Goal: Task Accomplishment & Management: Manage account settings

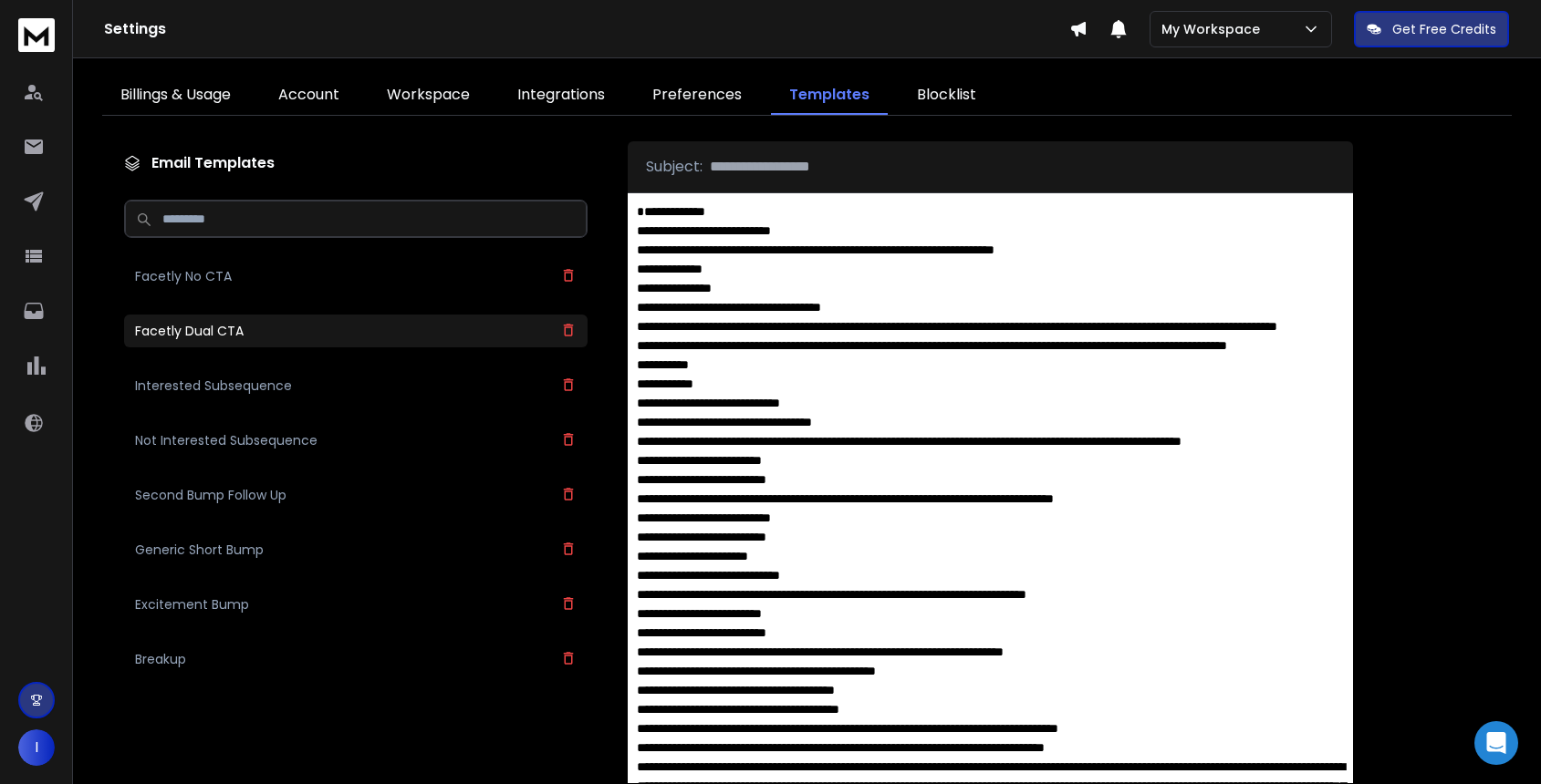
scroll to position [2958, 0]
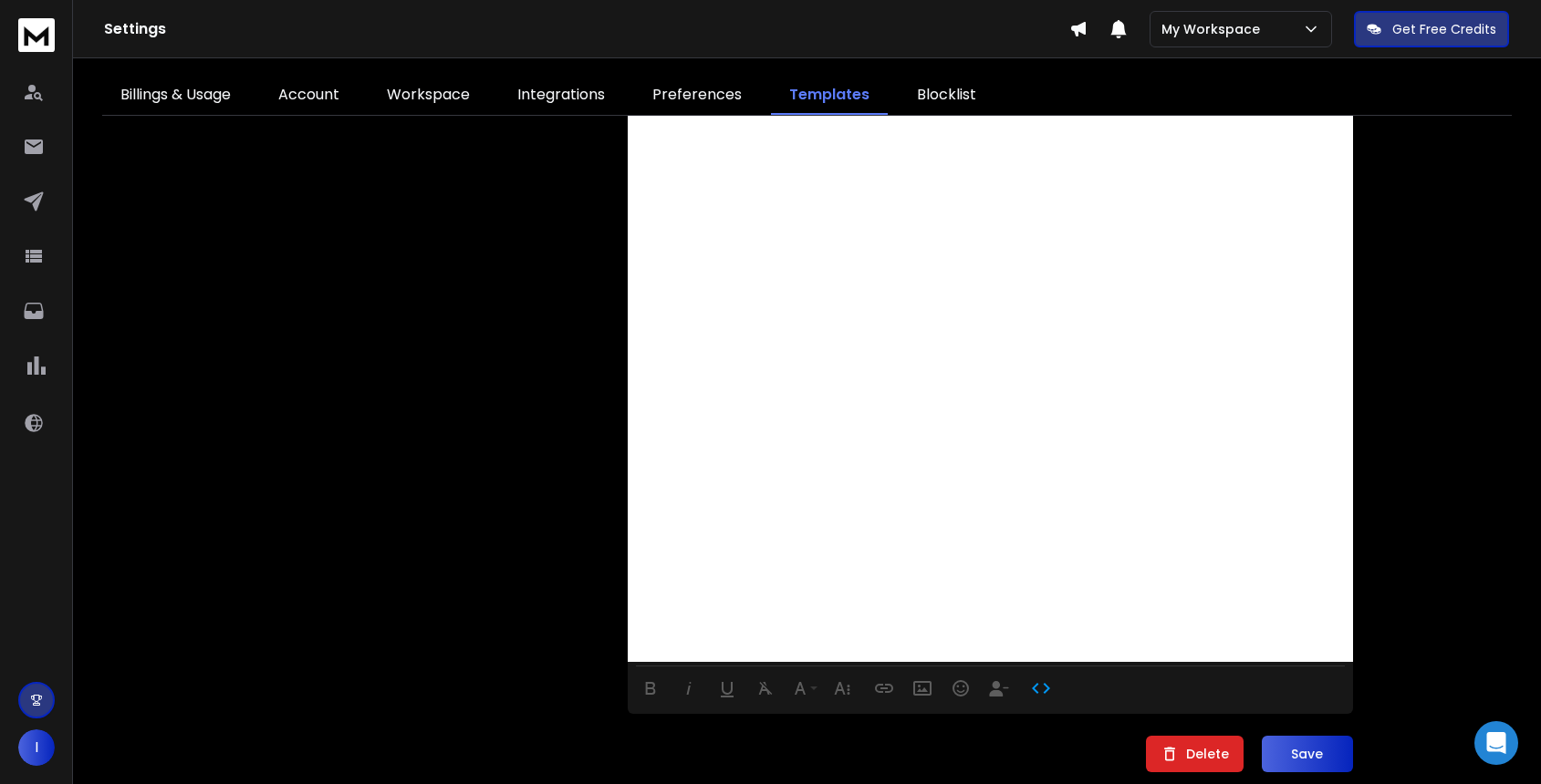
click at [1316, 755] on button "Save" at bounding box center [1308, 754] width 91 height 36
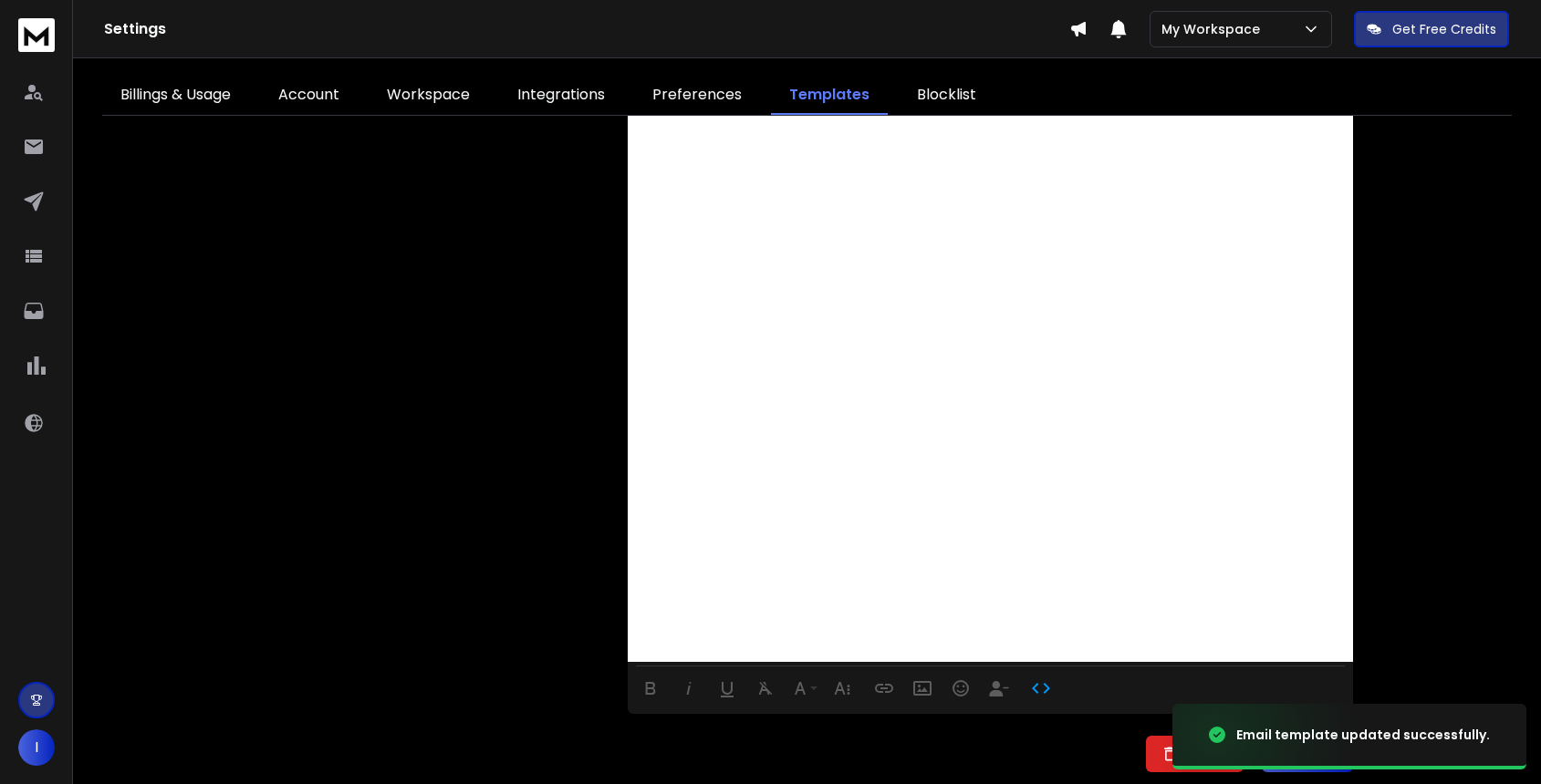
click at [1498, 586] on div "**********" at bounding box center [806, 450] width 1409 height 668
click at [29, 29] on img at bounding box center [36, 34] width 36 height 33
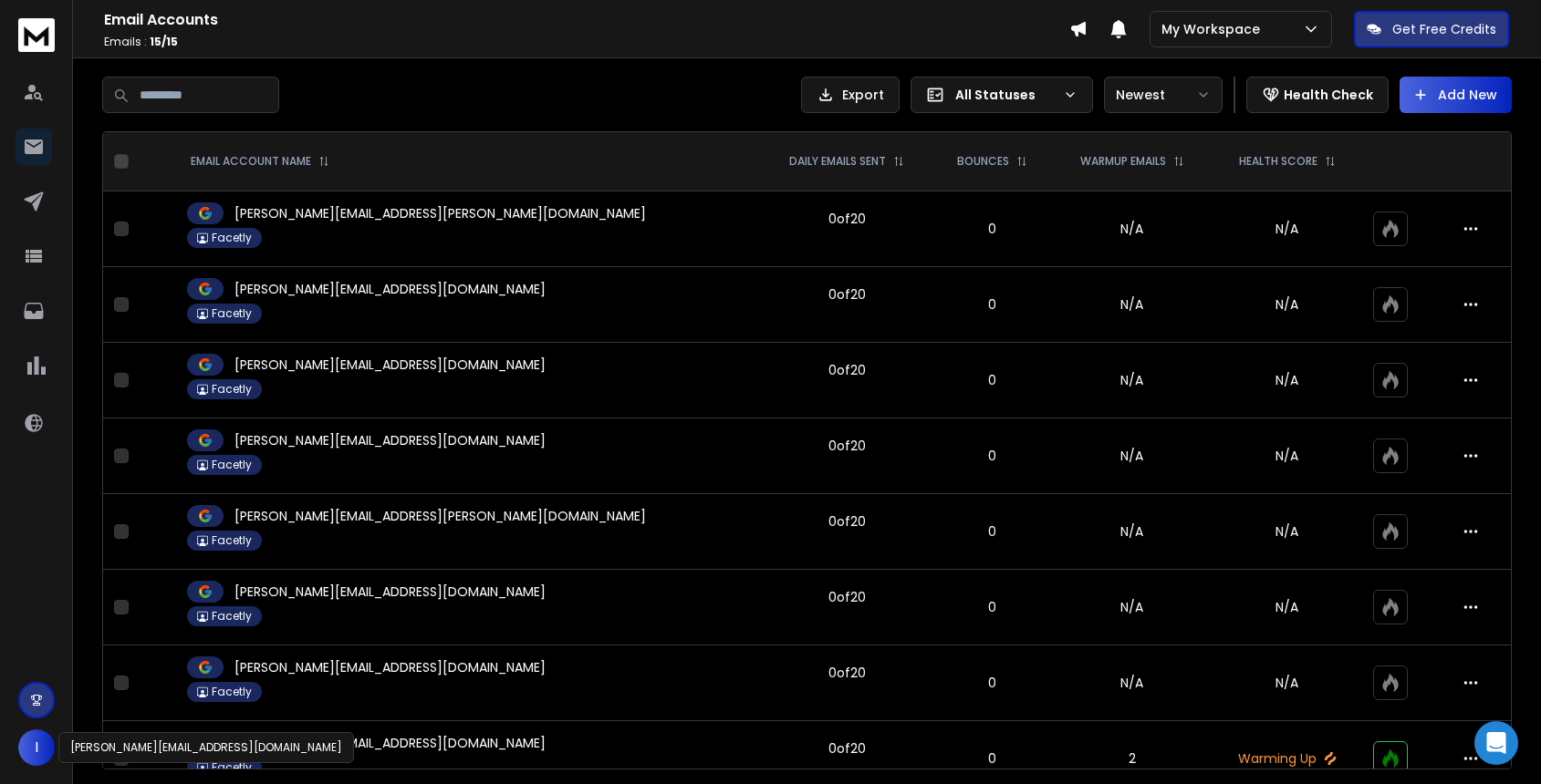
click at [32, 754] on span "I" at bounding box center [36, 748] width 36 height 36
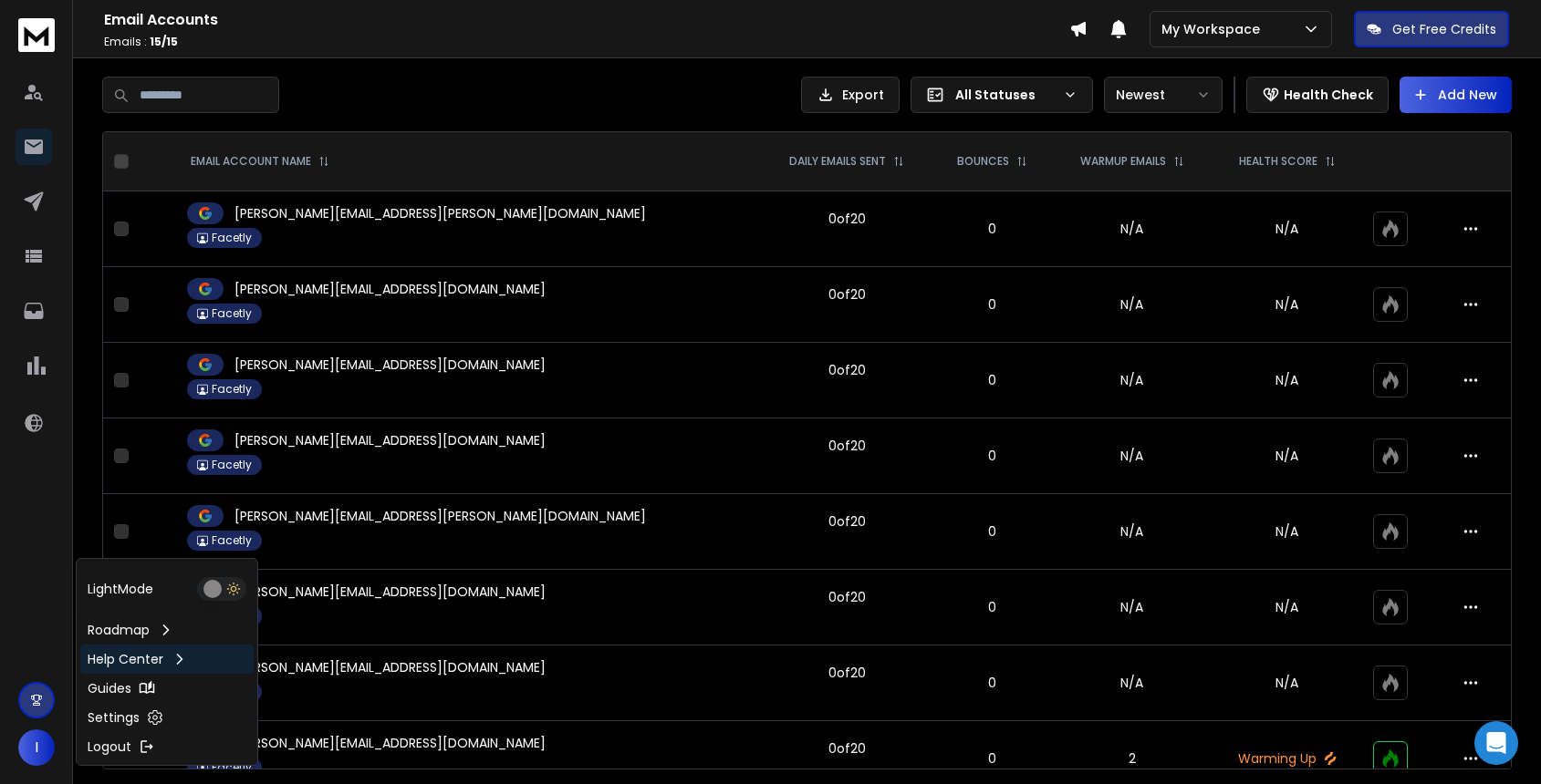
click at [143, 665] on p "Help Center" at bounding box center [125, 658] width 75 height 18
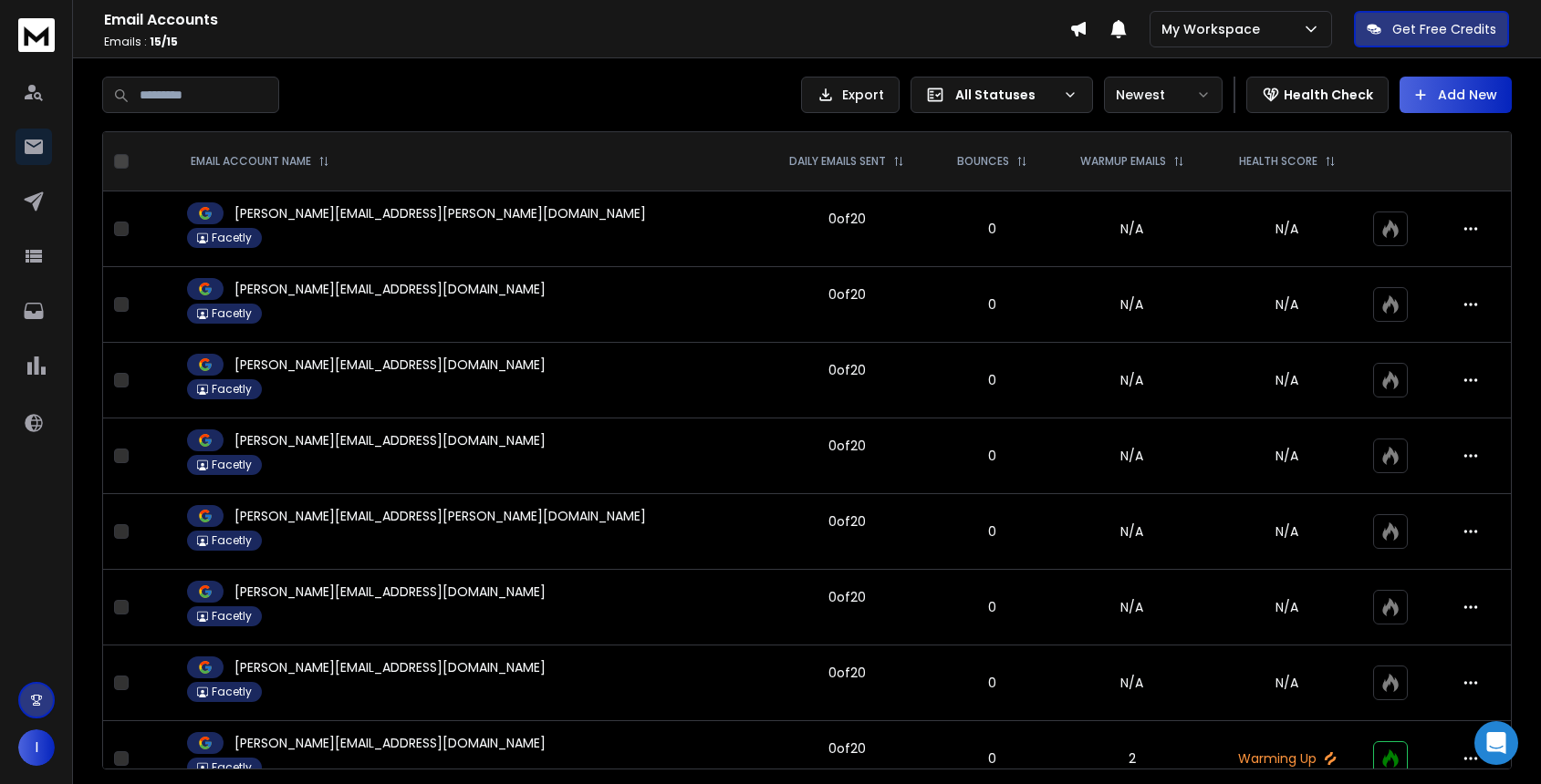
click at [556, 39] on p "Emails : 15 / 15" at bounding box center [586, 41] width 965 height 14
click at [430, 104] on div at bounding box center [446, 94] width 688 height 36
click at [385, 110] on div at bounding box center [446, 94] width 688 height 36
click at [437, 106] on div at bounding box center [446, 94] width 688 height 36
drag, startPoint x: 29, startPoint y: 556, endPoint x: 44, endPoint y: 486, distance: 71.6
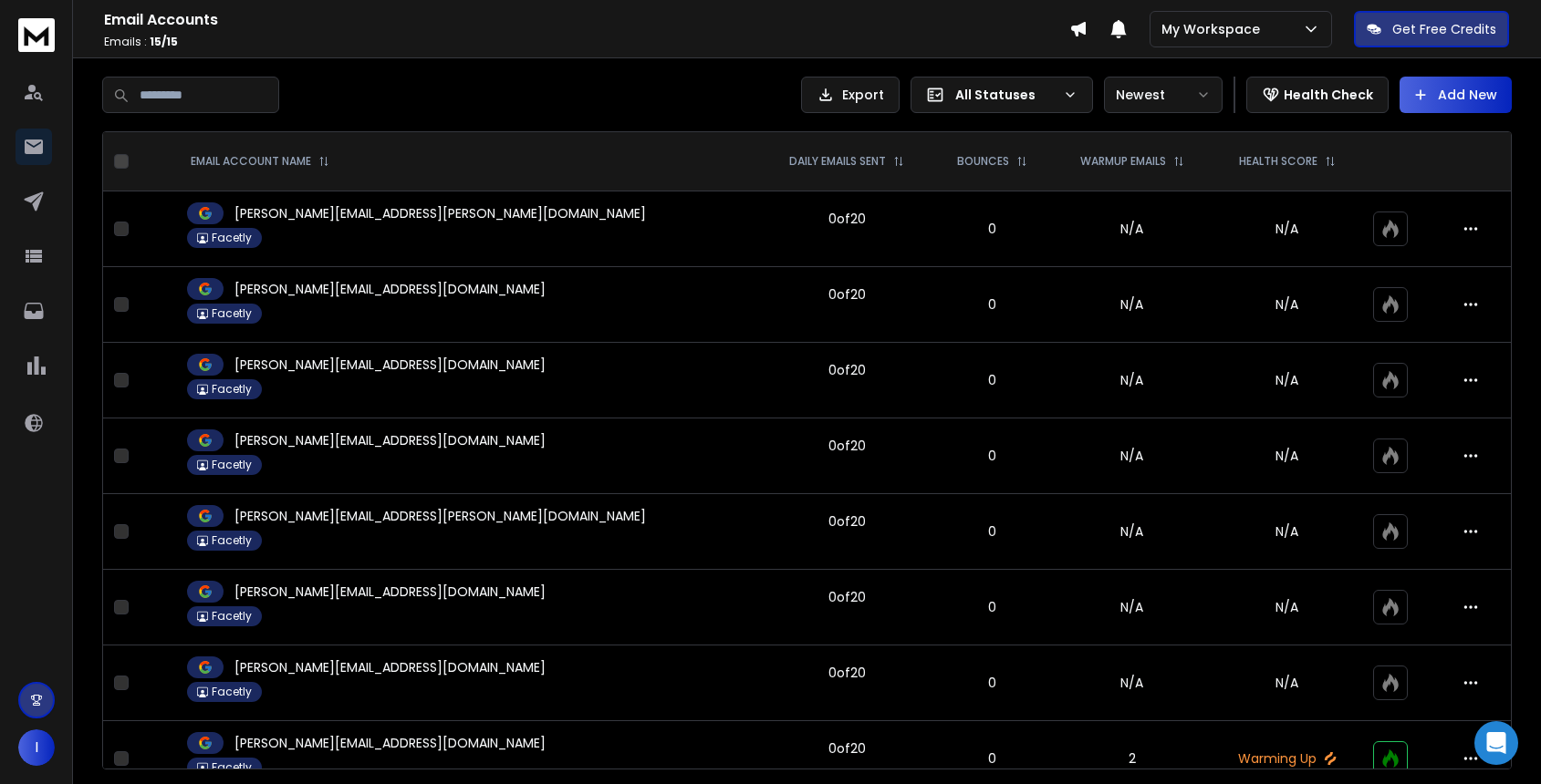
click at [29, 556] on div "I" at bounding box center [36, 392] width 73 height 784
click at [33, 199] on icon at bounding box center [33, 201] width 19 height 19
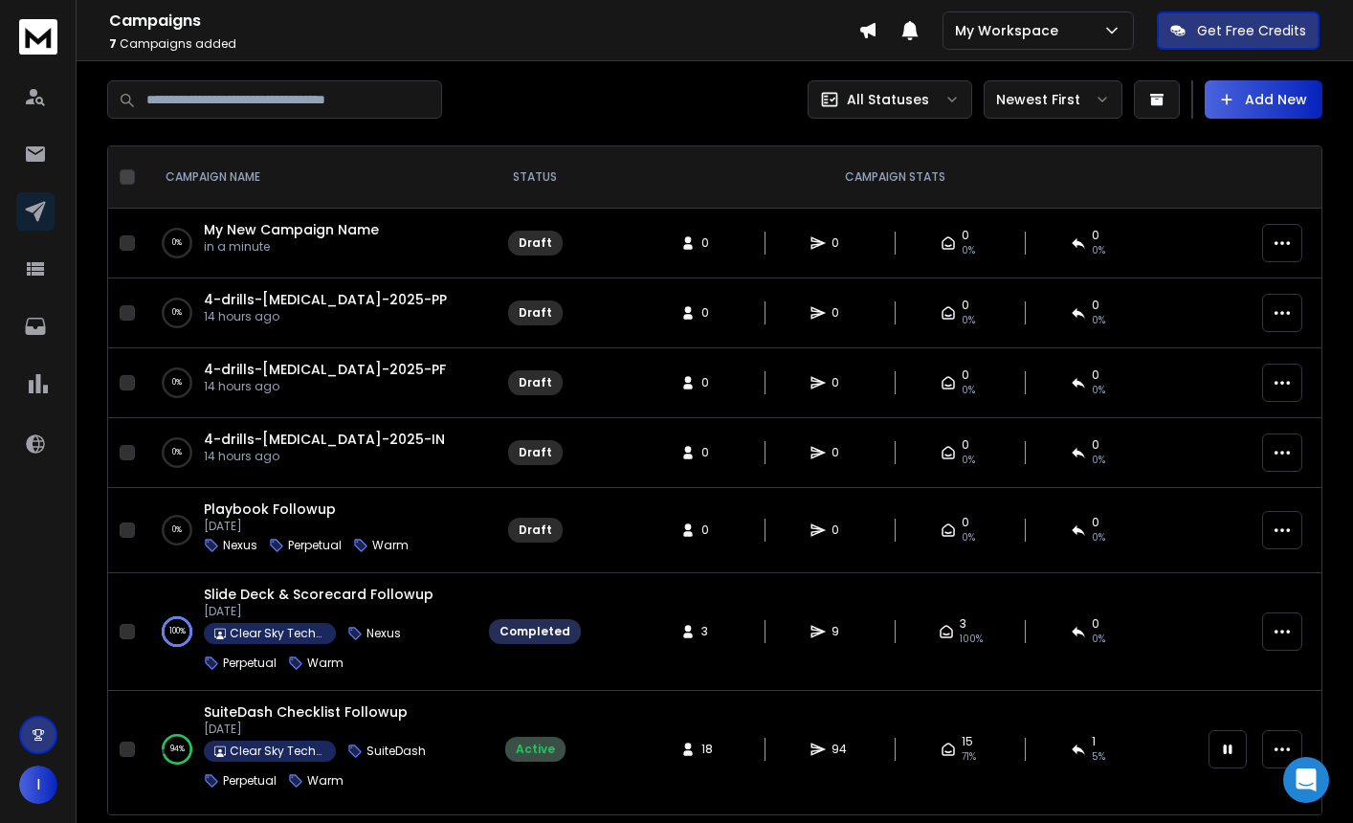
click at [133, 455] on button "button" at bounding box center [127, 452] width 15 height 15
click at [125, 379] on button "button" at bounding box center [127, 382] width 15 height 15
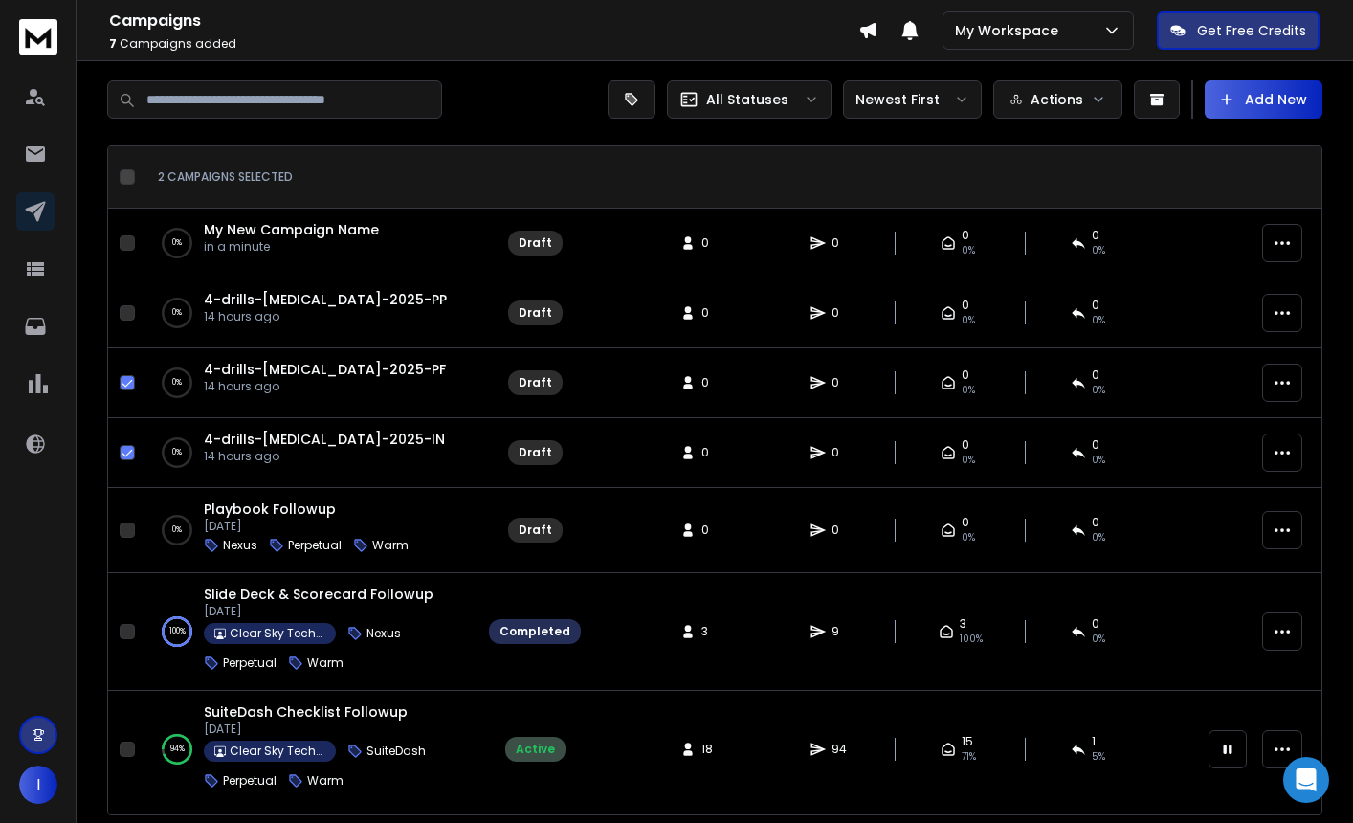
click at [126, 311] on button "button" at bounding box center [127, 312] width 15 height 15
click at [1104, 102] on icon "button" at bounding box center [1098, 99] width 15 height 15
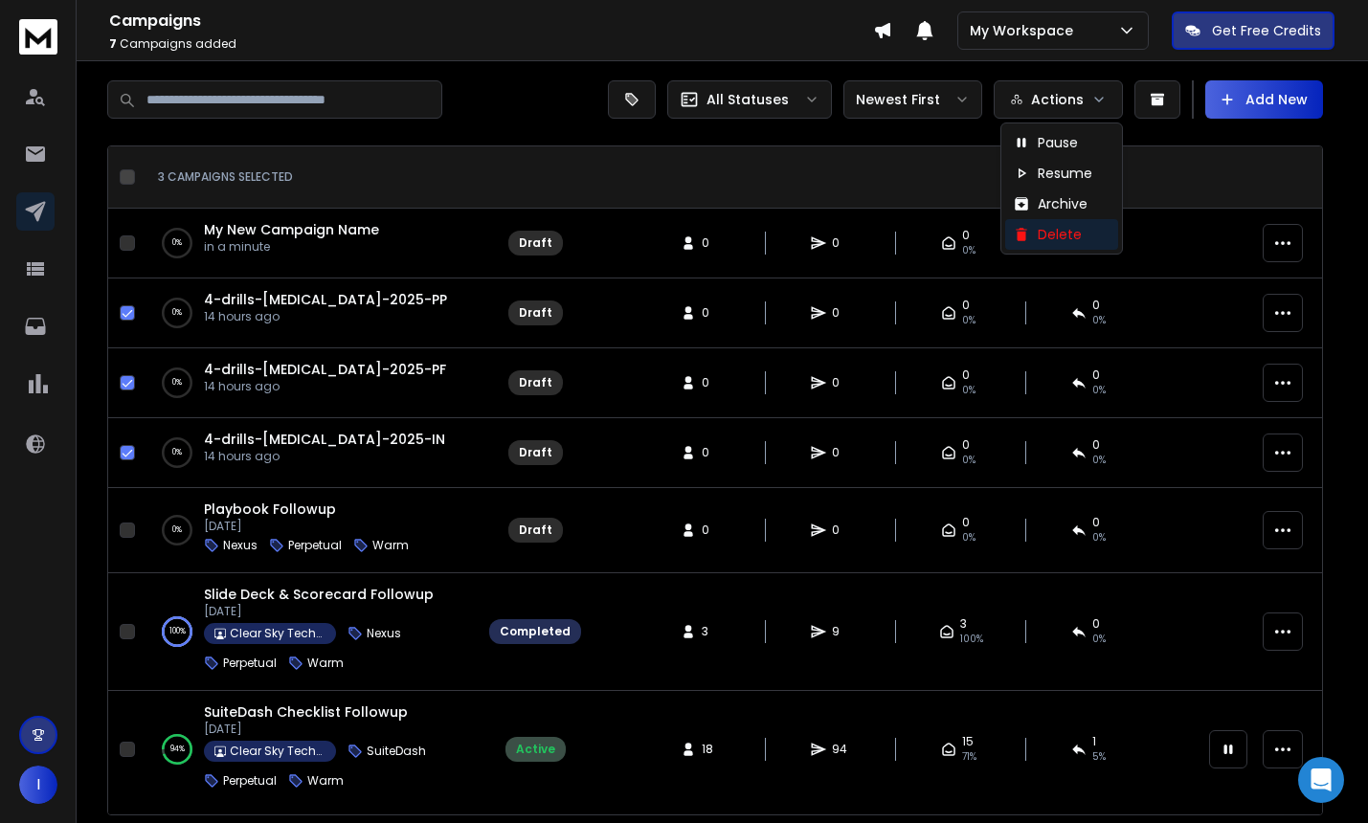
click at [1047, 240] on p "Delete" at bounding box center [1060, 234] width 44 height 19
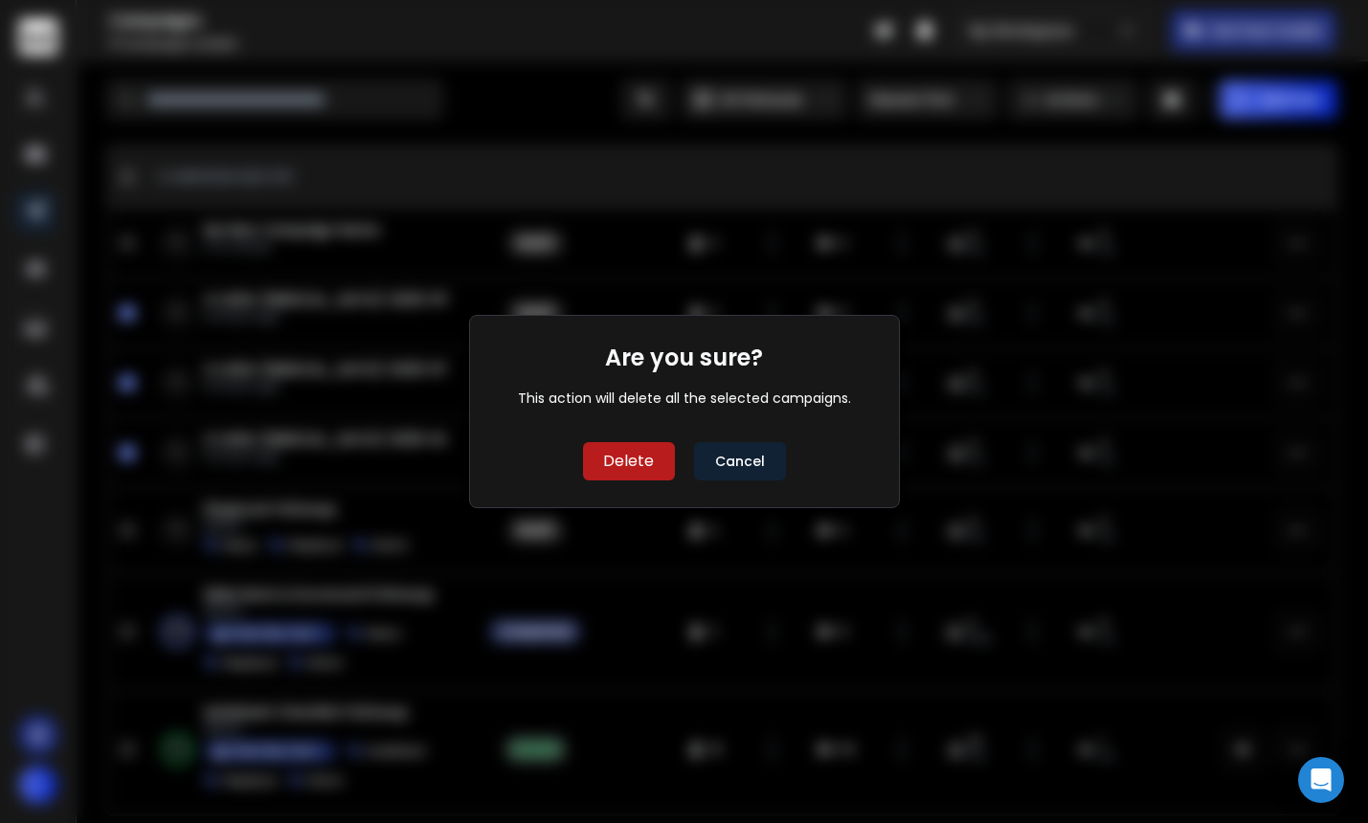
click at [644, 455] on p "delete" at bounding box center [628, 461] width 51 height 23
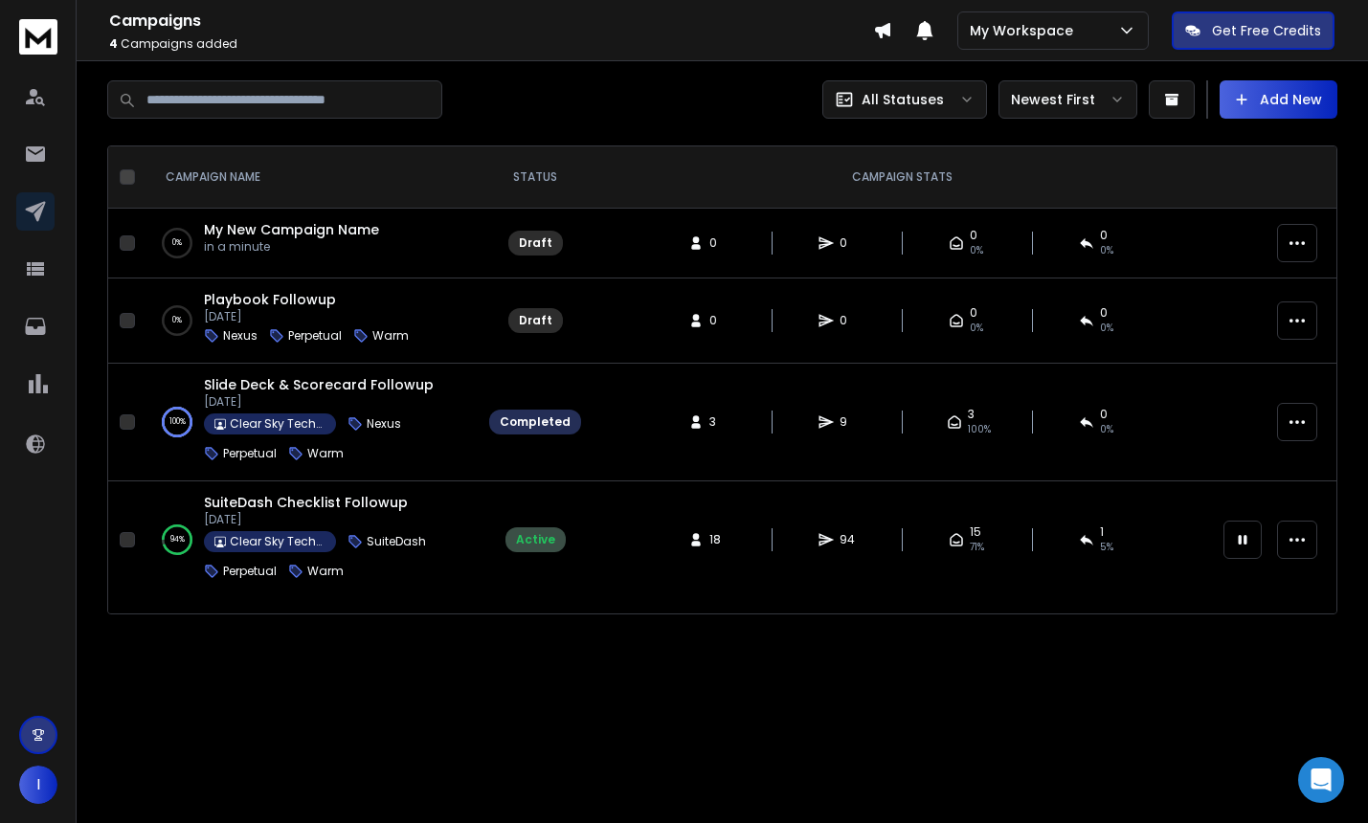
click at [226, 721] on div "Your warmest leads are on your site – Turn visits into conversations Reach Out …" at bounding box center [684, 411] width 1368 height 823
click at [267, 234] on span "My New Campaign Name" at bounding box center [291, 229] width 175 height 19
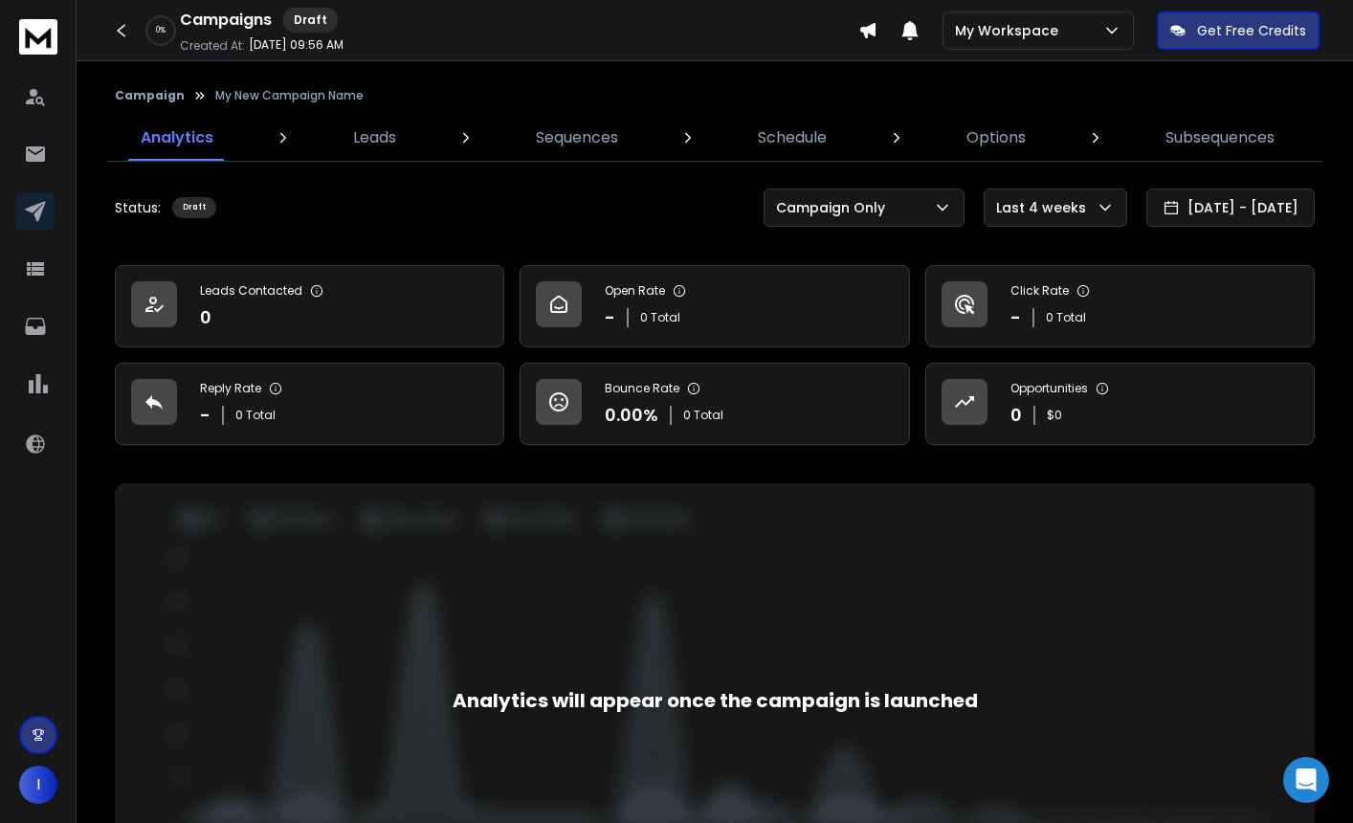
click at [359, 462] on div "Leads Contacted 0 Open Rate - 0 Total Click Rate - 0 Total Reply Rate - 0 Total…" at bounding box center [715, 743] width 1200 height 956
click at [289, 213] on div "Status: Draft Campaign Only Last 4 weeks 19 Jul 2025 - 17 Aug 2025" at bounding box center [715, 208] width 1200 height 38
click at [804, 142] on p "Schedule" at bounding box center [792, 137] width 69 height 23
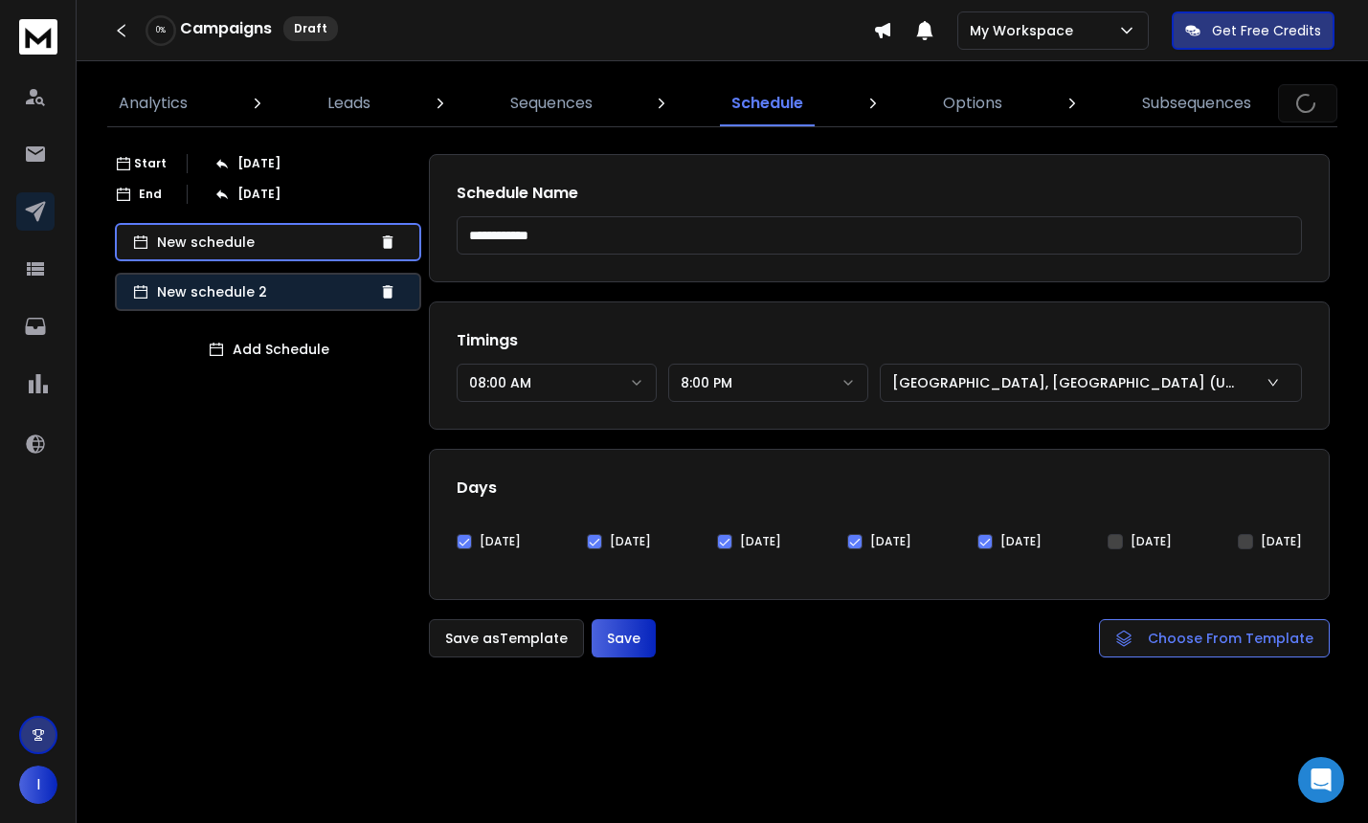
click at [295, 283] on p "New schedule 2" at bounding box center [264, 291] width 214 height 19
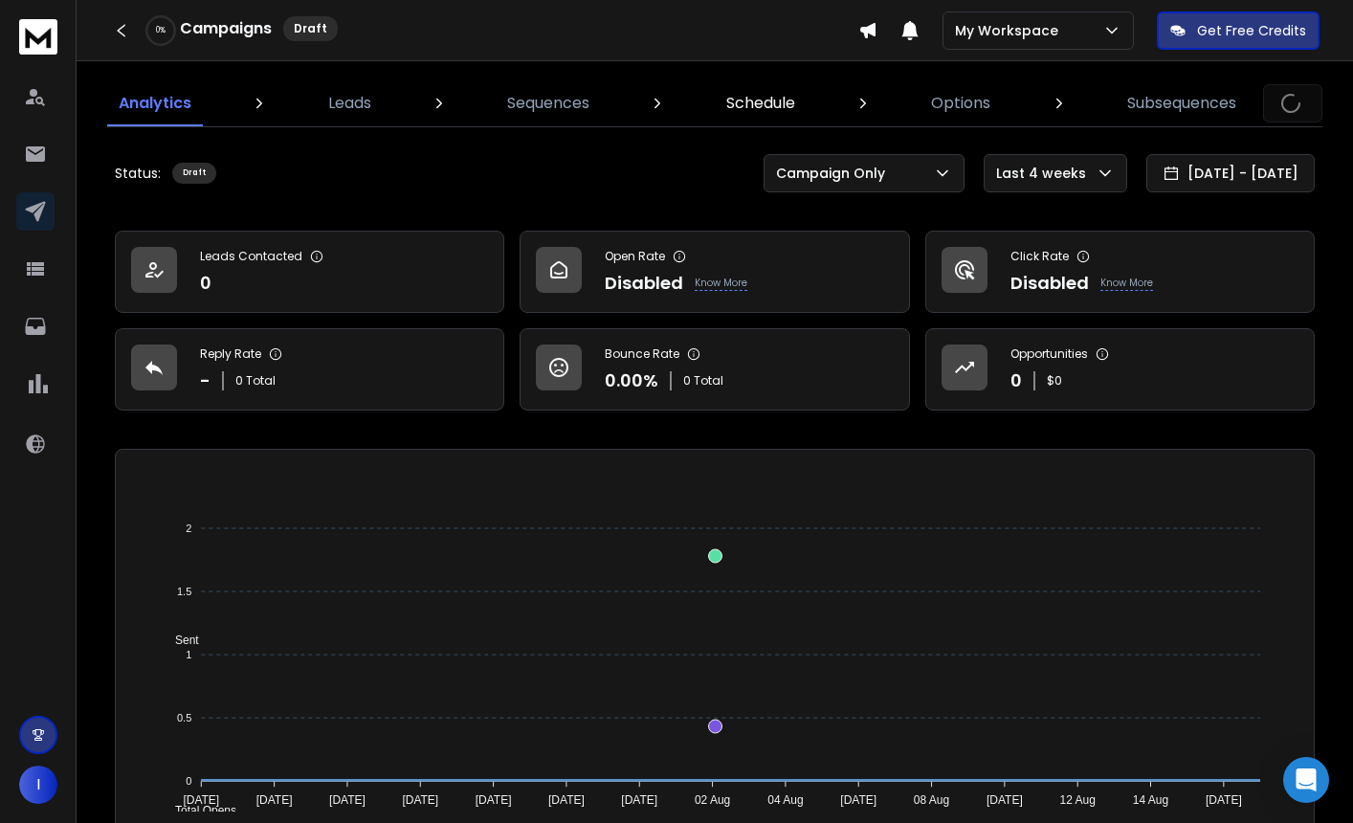
click at [776, 97] on p "Schedule" at bounding box center [760, 103] width 69 height 23
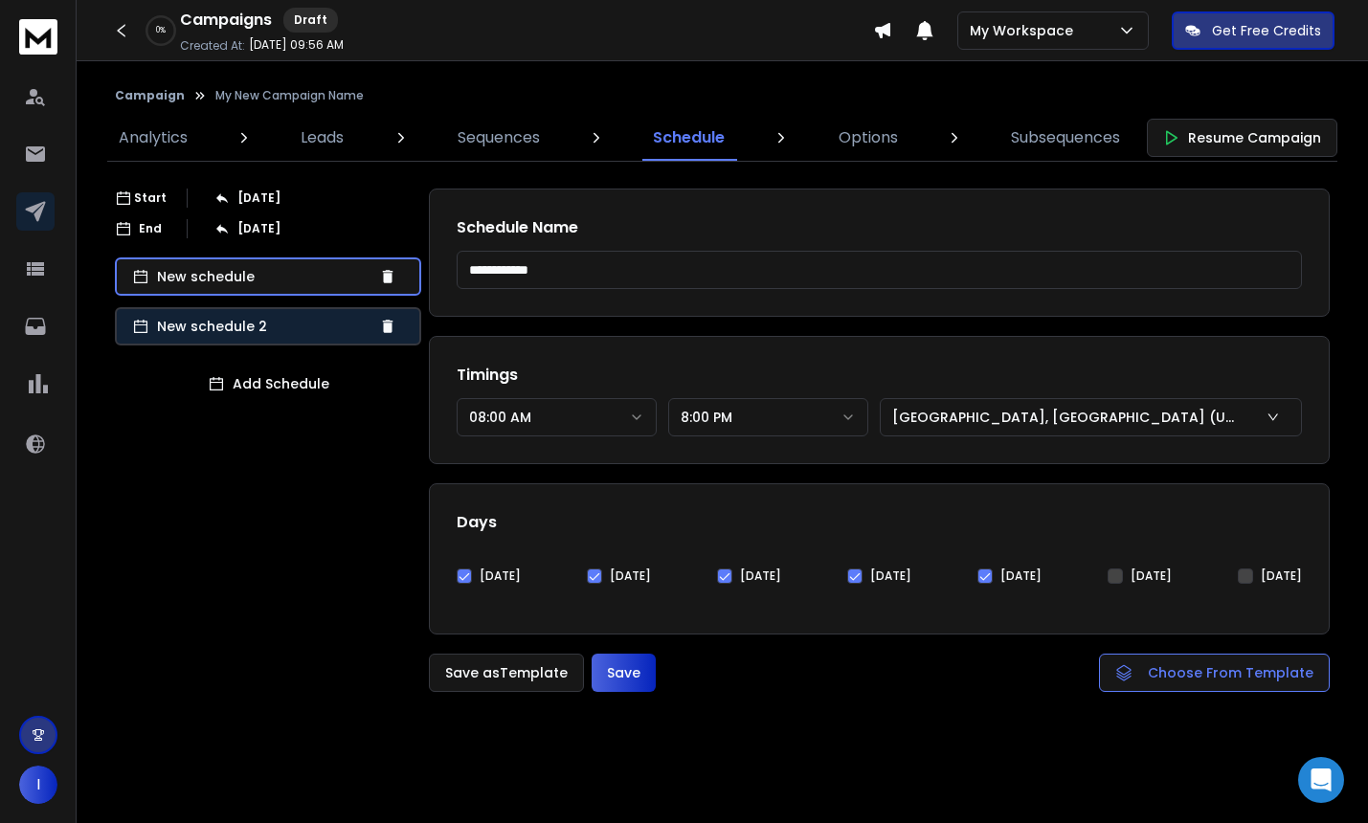
click at [308, 326] on p "New schedule 2" at bounding box center [264, 326] width 214 height 19
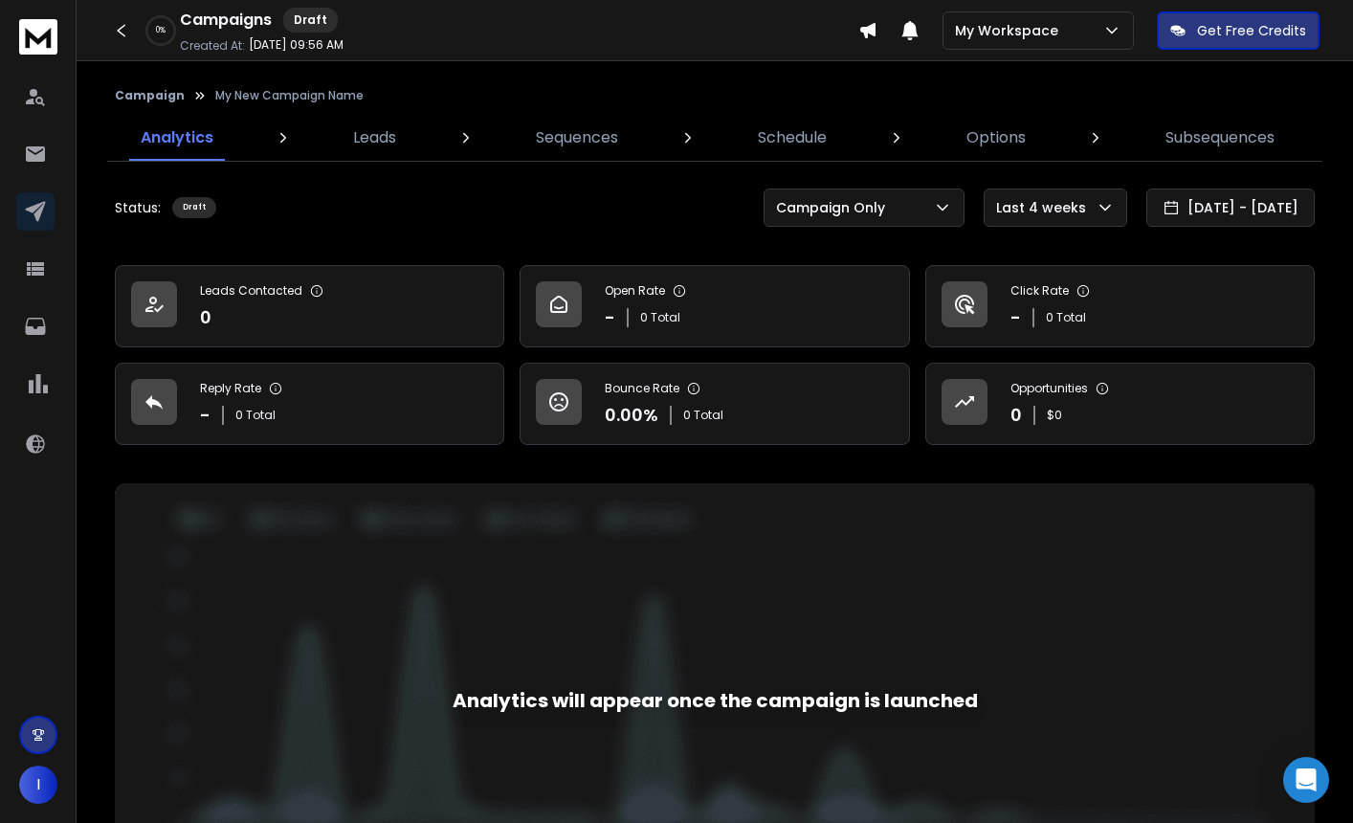
click at [181, 523] on img at bounding box center [715, 701] width 1200 height 436
click at [803, 136] on p "Schedule" at bounding box center [792, 137] width 69 height 23
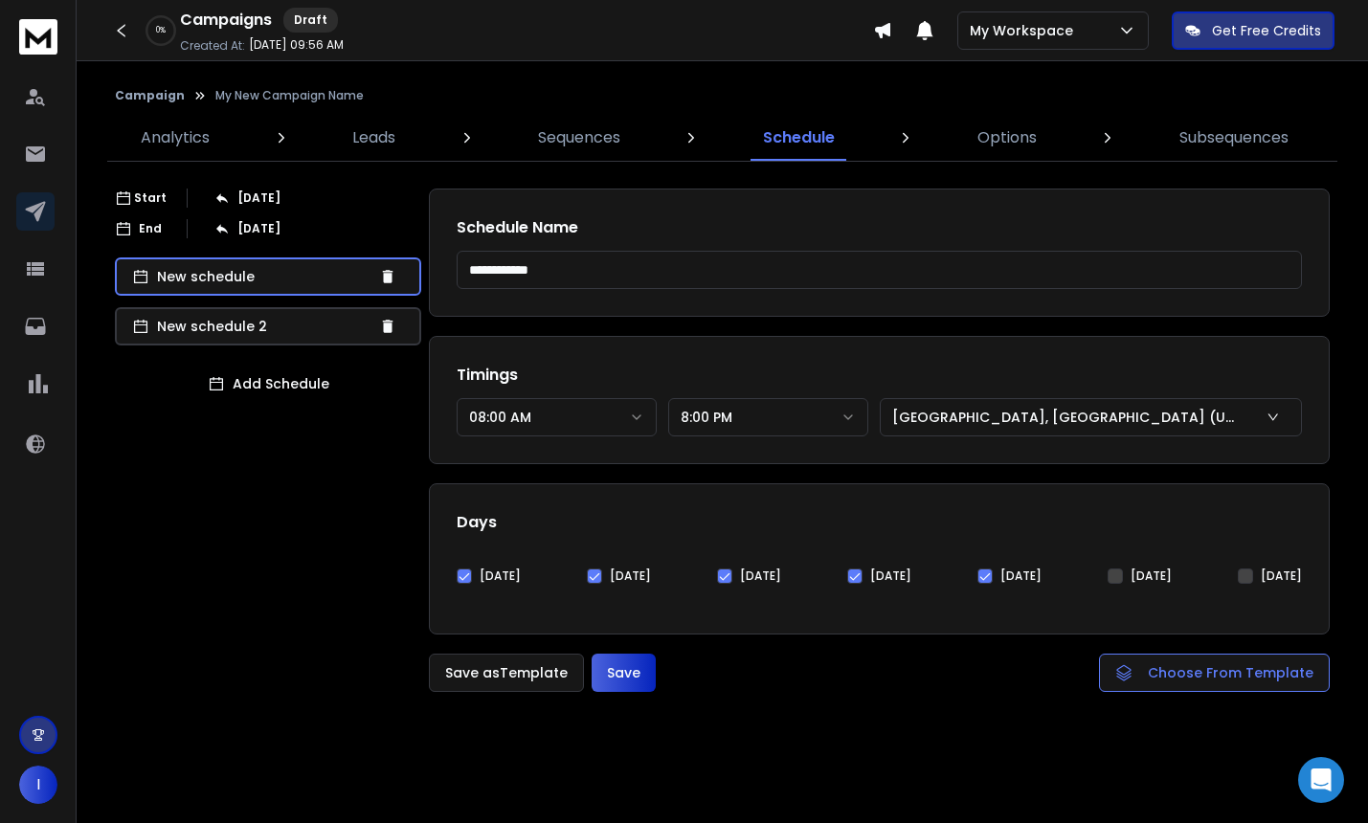
click at [163, 621] on div "**********" at bounding box center [722, 440] width 1215 height 503
click at [296, 677] on div "**********" at bounding box center [722, 440] width 1215 height 503
click at [1321, 781] on icon "Open Intercom Messenger" at bounding box center [1320, 780] width 22 height 25
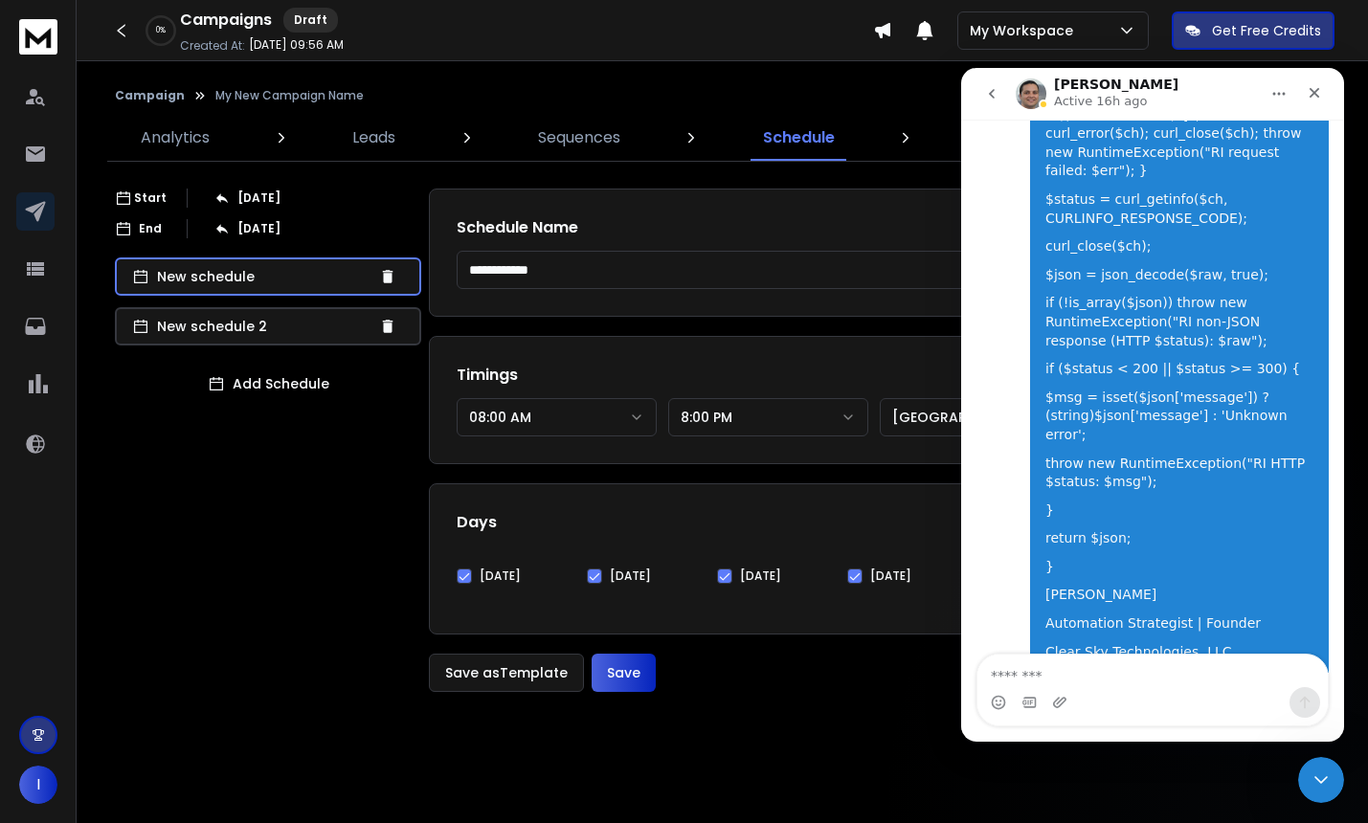
scroll to position [2545, 0]
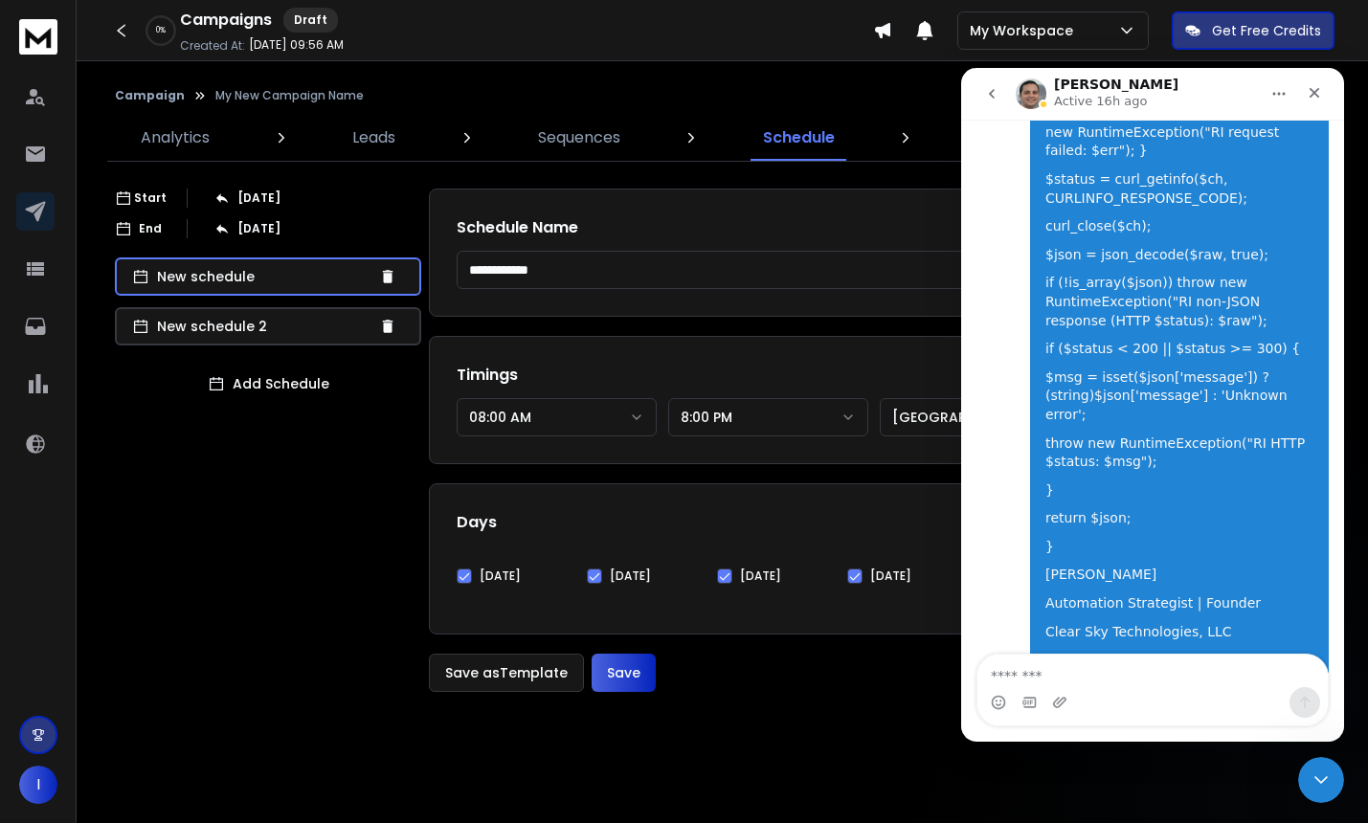
click at [1144, 687] on div "Intercom messenger" at bounding box center [1152, 702] width 350 height 31
click at [1149, 674] on textarea "Message…" at bounding box center [1152, 671] width 350 height 33
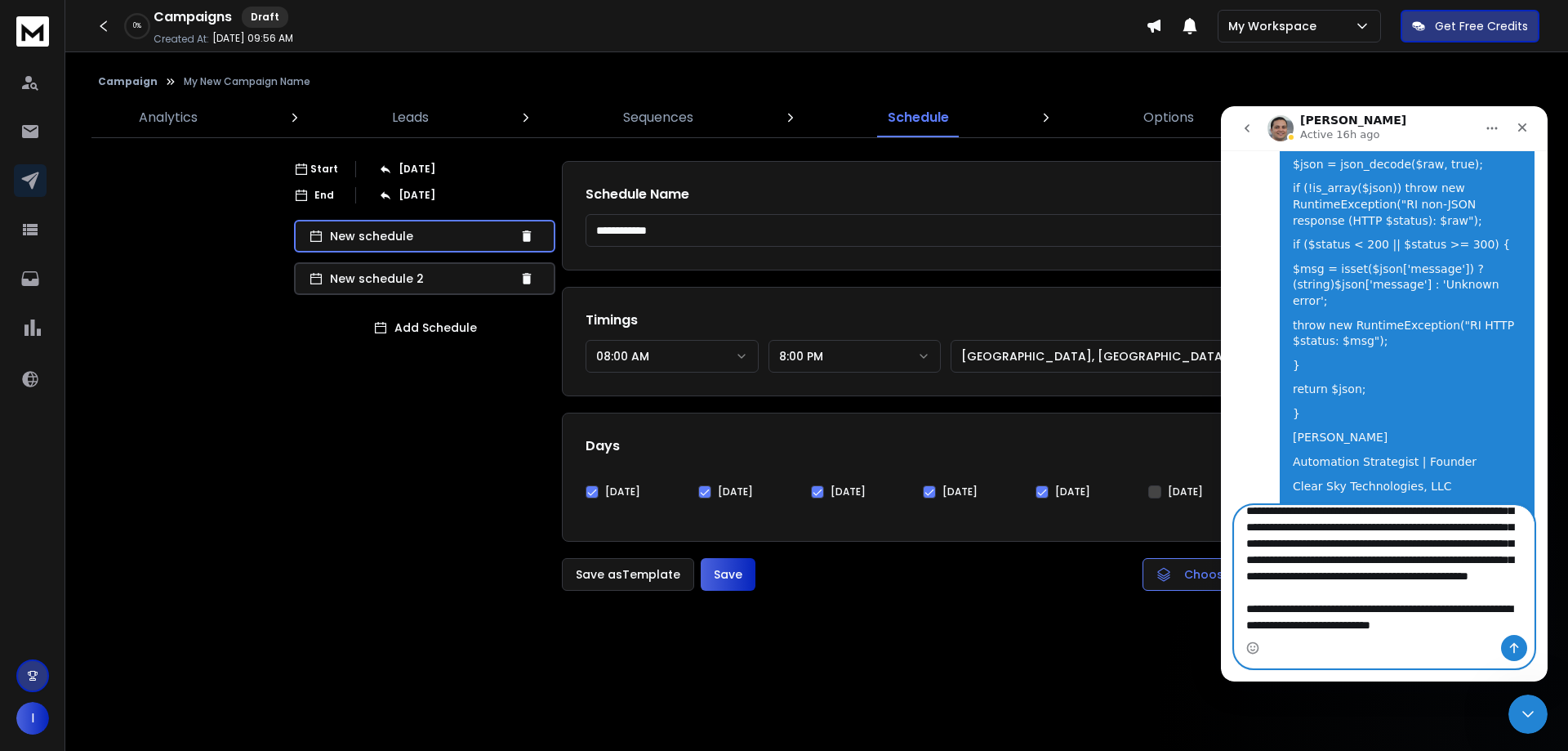
scroll to position [142, 0]
click at [1166, 626] on textarea "**********" at bounding box center [1384, 569] width 299 height 129
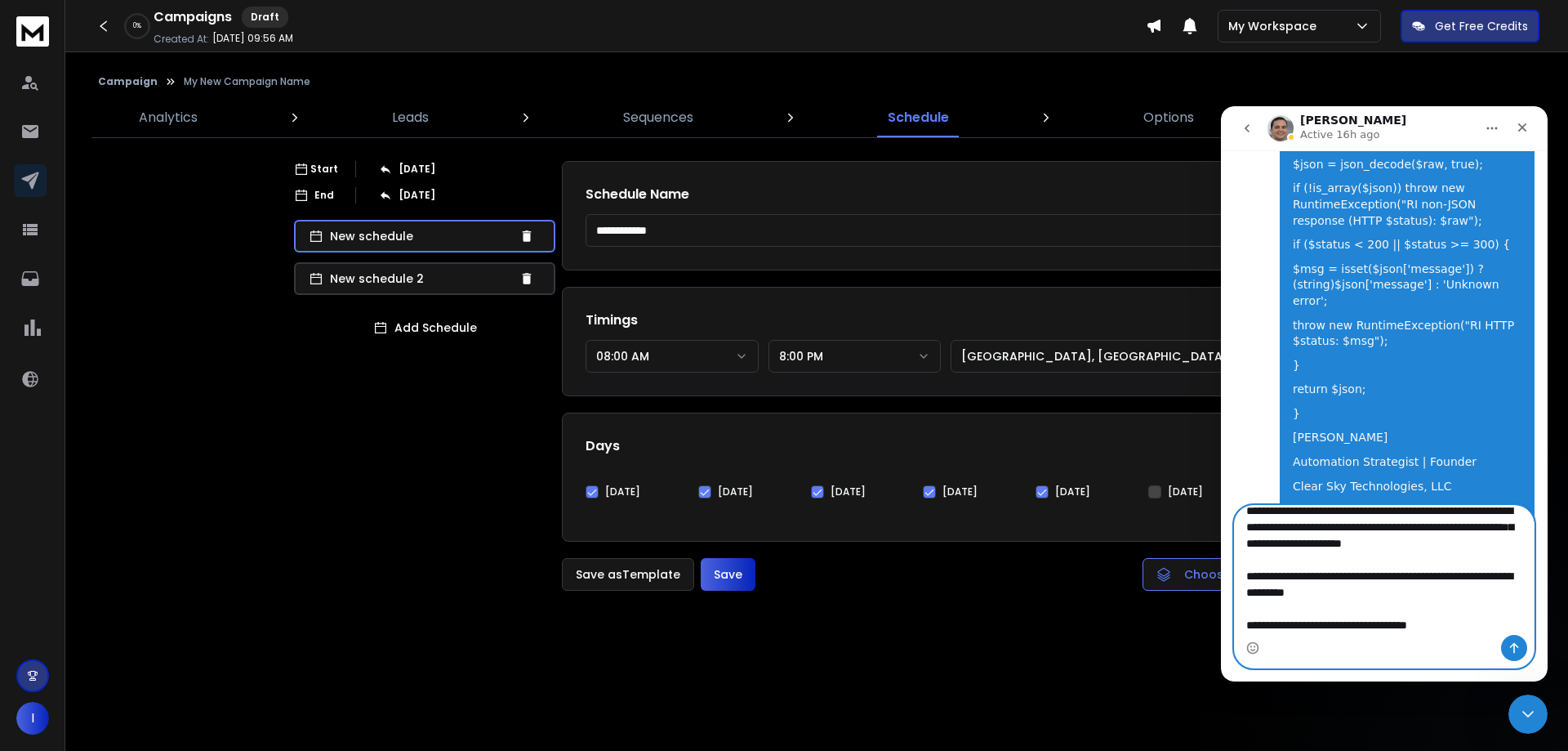
scroll to position [272, 0]
paste textarea "**********"
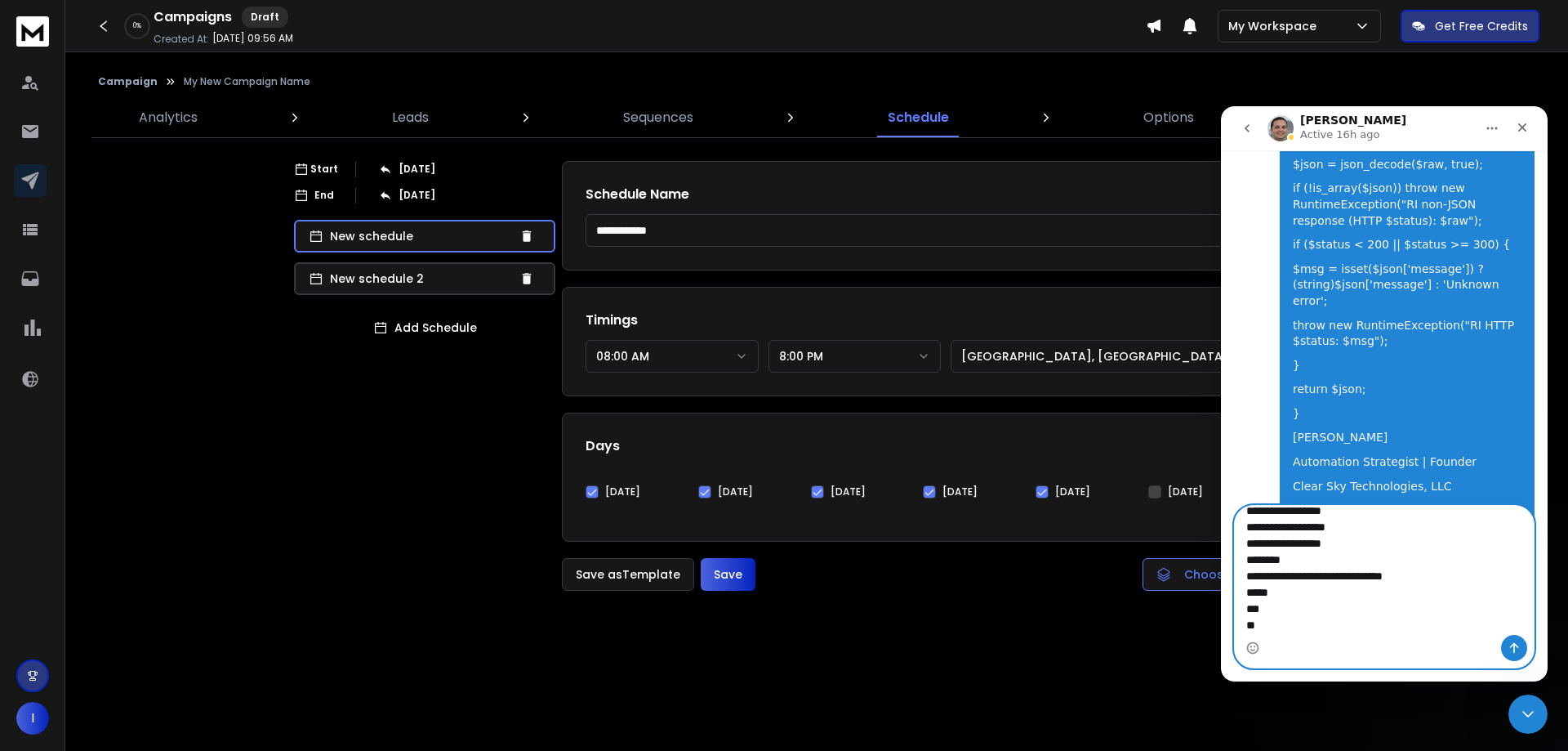
scroll to position [1075, 0]
type textarea "**********"
click at [1166, 648] on icon "Send a message…" at bounding box center [1513, 647] width 13 height 13
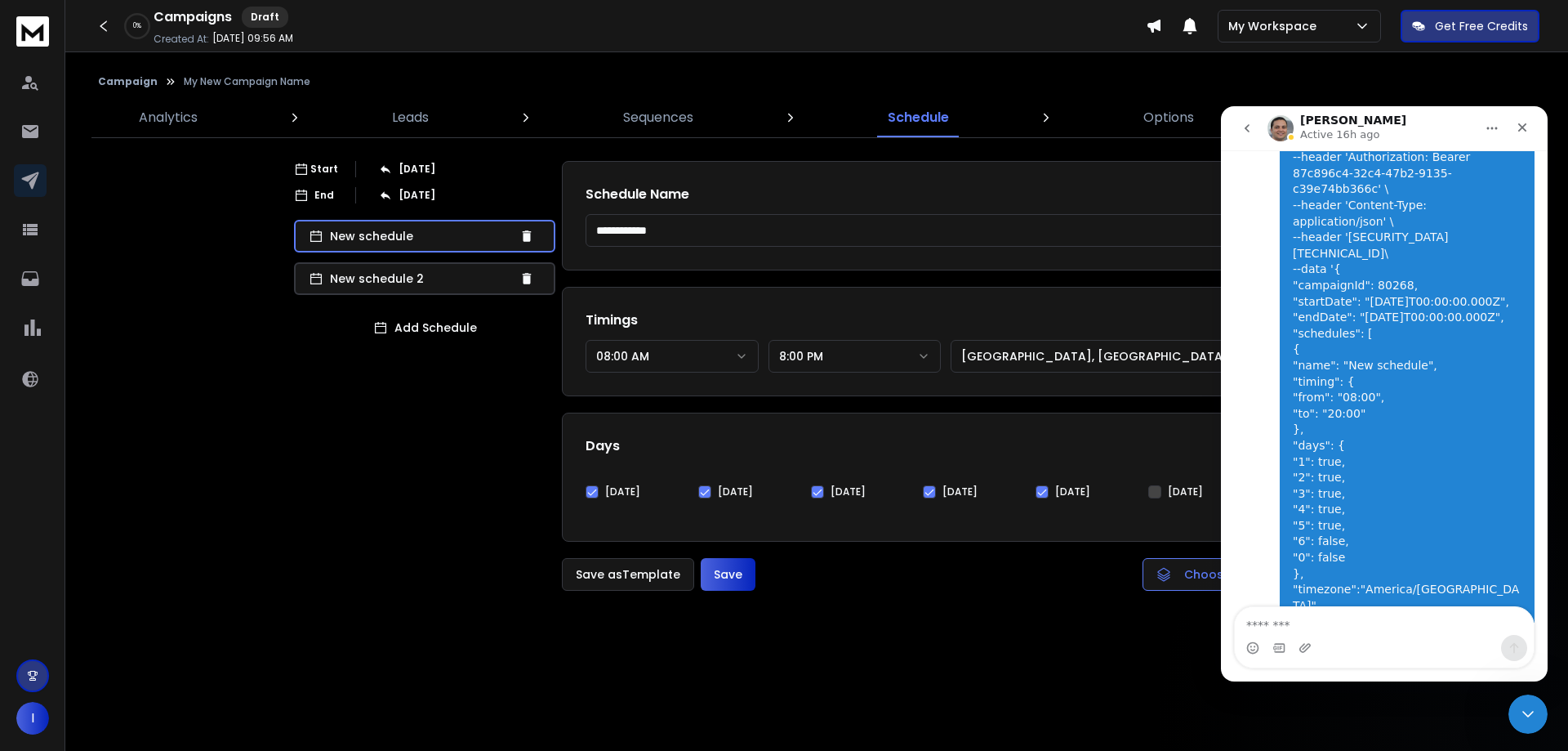
scroll to position [3411, 0]
click at [1166, 623] on textarea "Message…" at bounding box center [1384, 620] width 299 height 28
click at [1166, 702] on icon "Close Intercom Messenger" at bounding box center [1527, 713] width 20 height 20
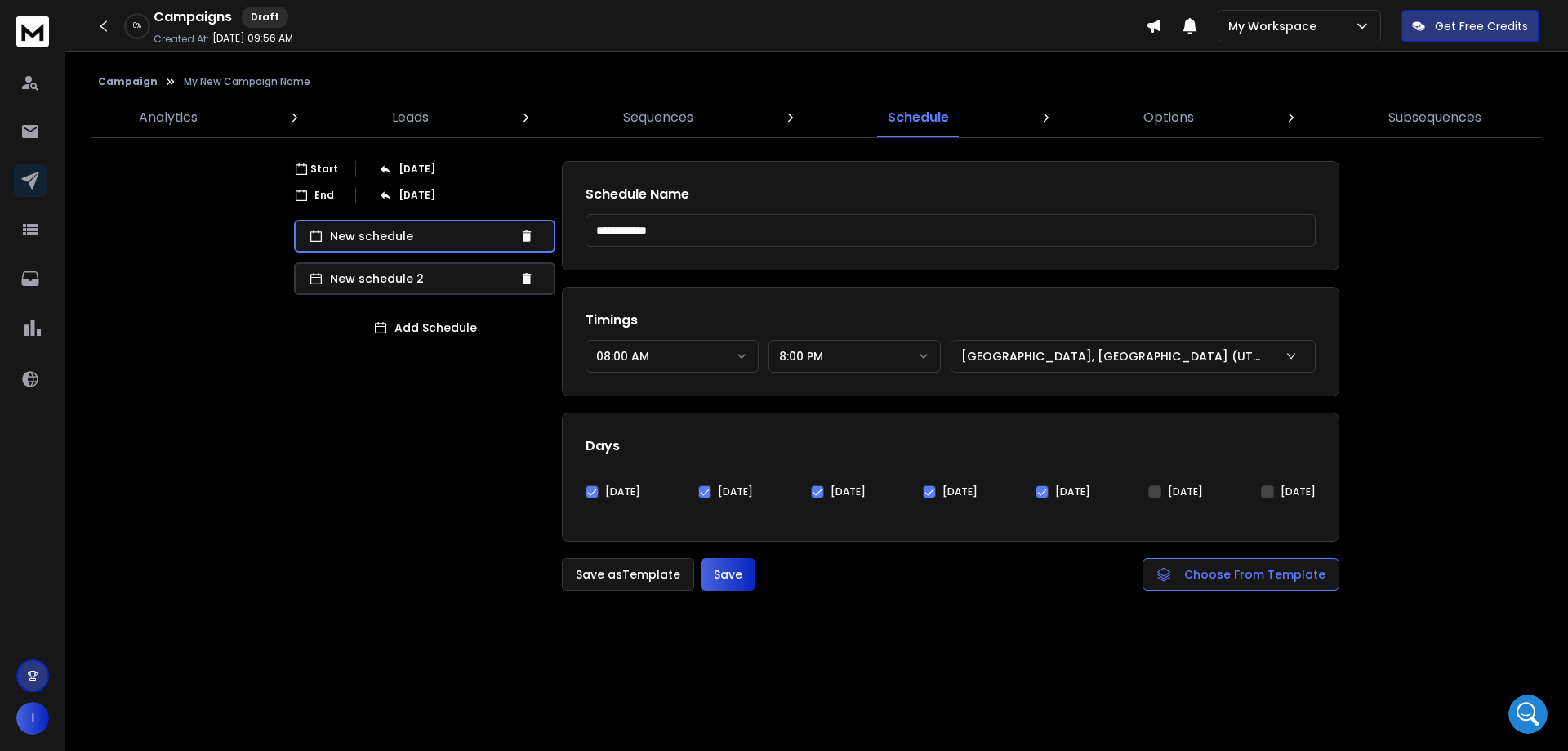
click at [247, 572] on div "**********" at bounding box center [816, 376] width 1450 height 443
